Goal: Task Accomplishment & Management: Use online tool/utility

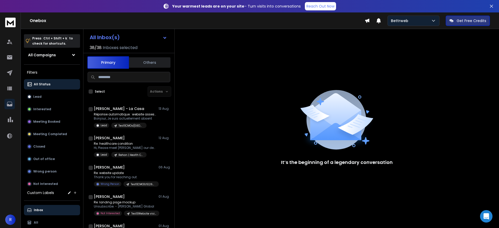
click at [416, 23] on div "Bettrweb" at bounding box center [413, 20] width 45 height 5
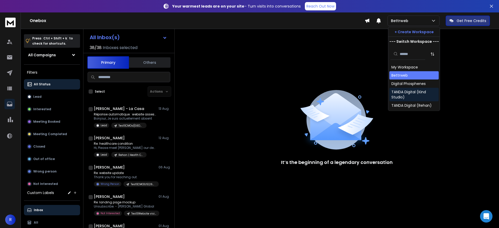
click at [415, 91] on div "TANDA Digital (Kind Studio)" at bounding box center [413, 95] width 45 height 10
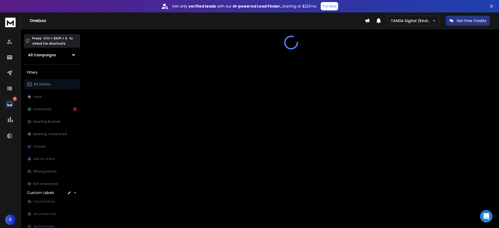
click at [7, 173] on div "2 R" at bounding box center [10, 121] width 21 height 218
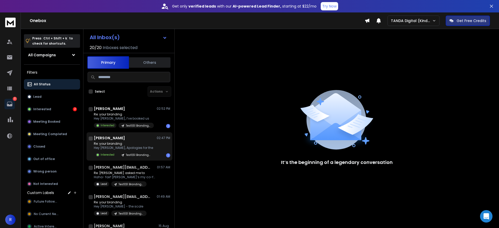
click at [130, 143] on p "Re: your branding" at bounding box center [124, 144] width 60 height 4
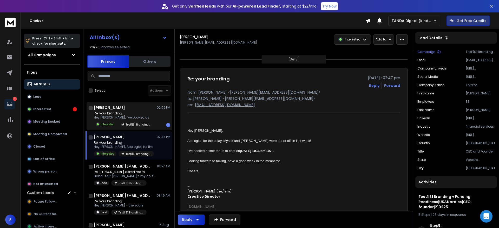
click at [132, 114] on p "Re: your branding" at bounding box center [124, 113] width 60 height 4
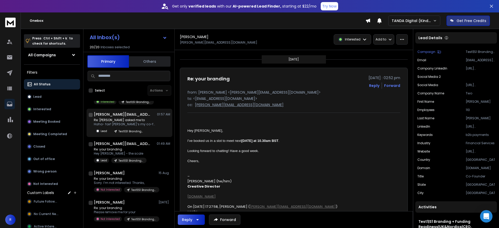
scroll to position [53, 0]
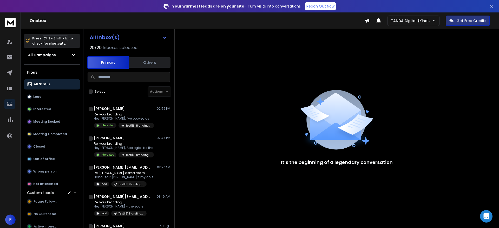
click at [11, 24] on img at bounding box center [10, 23] width 10 height 10
